Goal: Navigation & Orientation: Find specific page/section

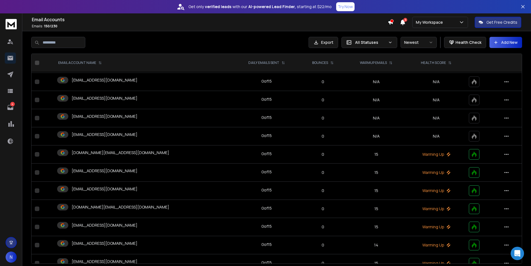
scroll to position [1828, 0]
click at [8, 106] on icon at bounding box center [10, 107] width 7 height 7
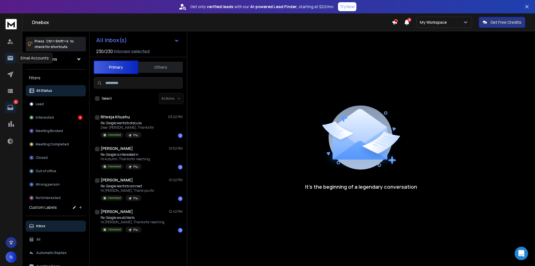
click at [11, 58] on icon at bounding box center [11, 58] width 6 height 4
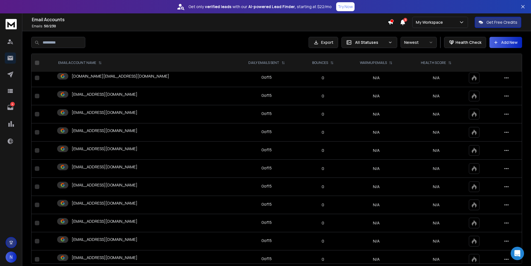
scroll to position [700, 0]
